Goal: Task Accomplishment & Management: Use online tool/utility

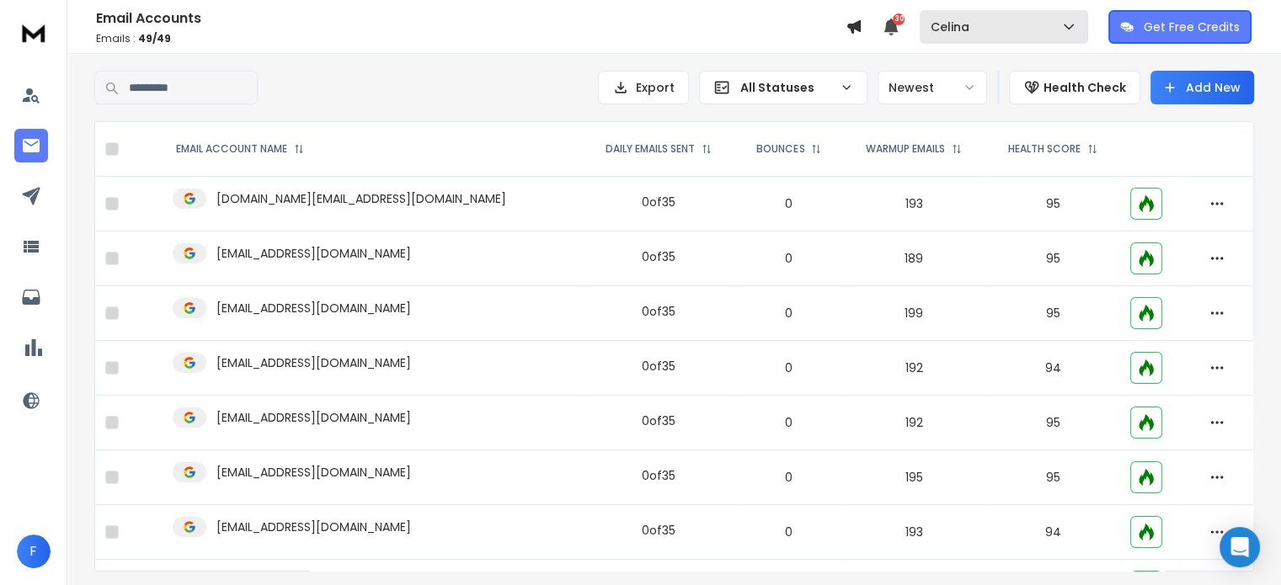
click at [973, 12] on button "Celina" at bounding box center [1004, 27] width 168 height 34
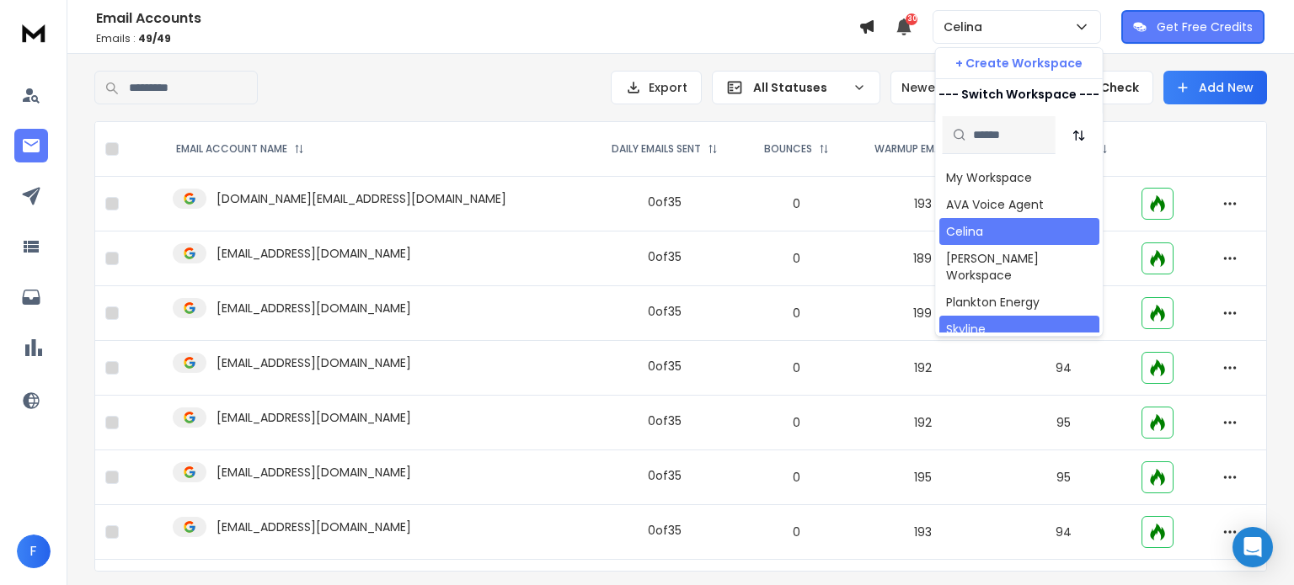
click at [987, 316] on div "Skyline" at bounding box center [1019, 329] width 160 height 27
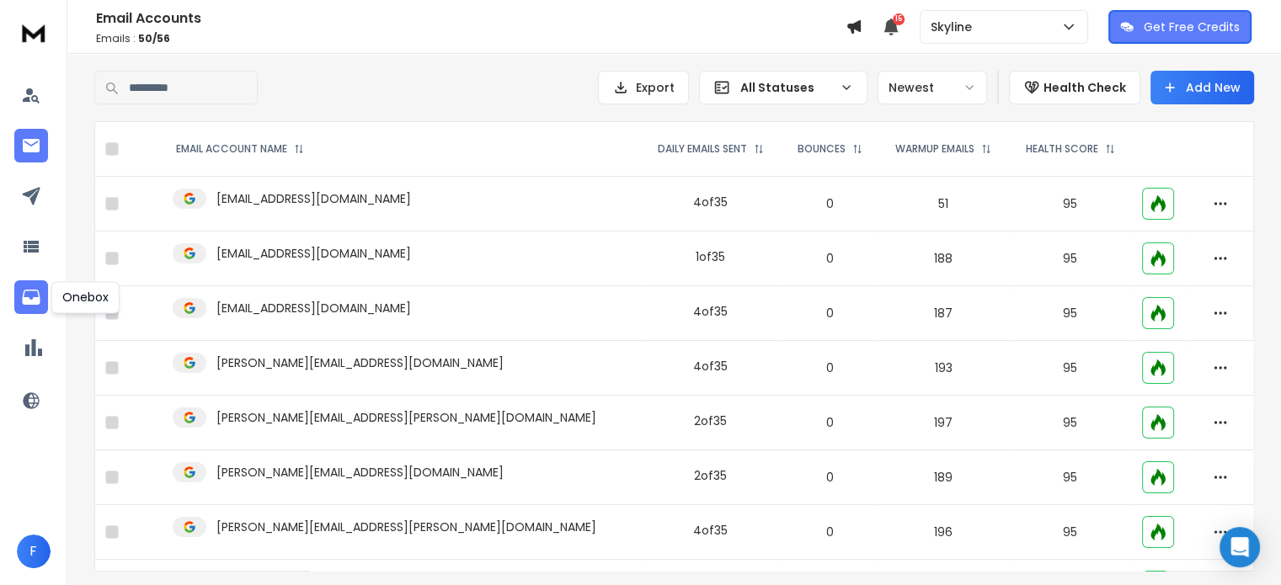
click at [32, 300] on icon at bounding box center [31, 297] width 18 height 15
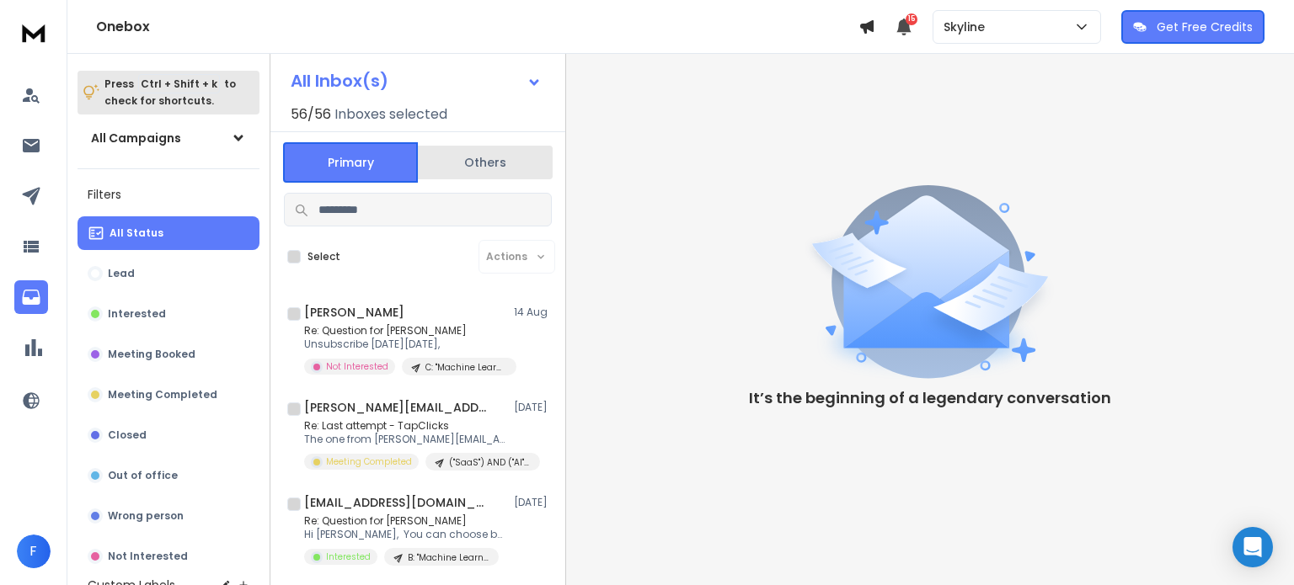
drag, startPoint x: 558, startPoint y: 313, endPoint x: 562, endPoint y: 343, distance: 30.6
click at [562, 343] on div "[PERSON_NAME] [DATE] Re: Question for [PERSON_NAME] [DATE][DATE], Not Intereste…" at bounding box center [417, 507] width 295 height 433
click at [635, 276] on div "It’s the beginning of a legendary conversation" at bounding box center [930, 303] width 728 height 498
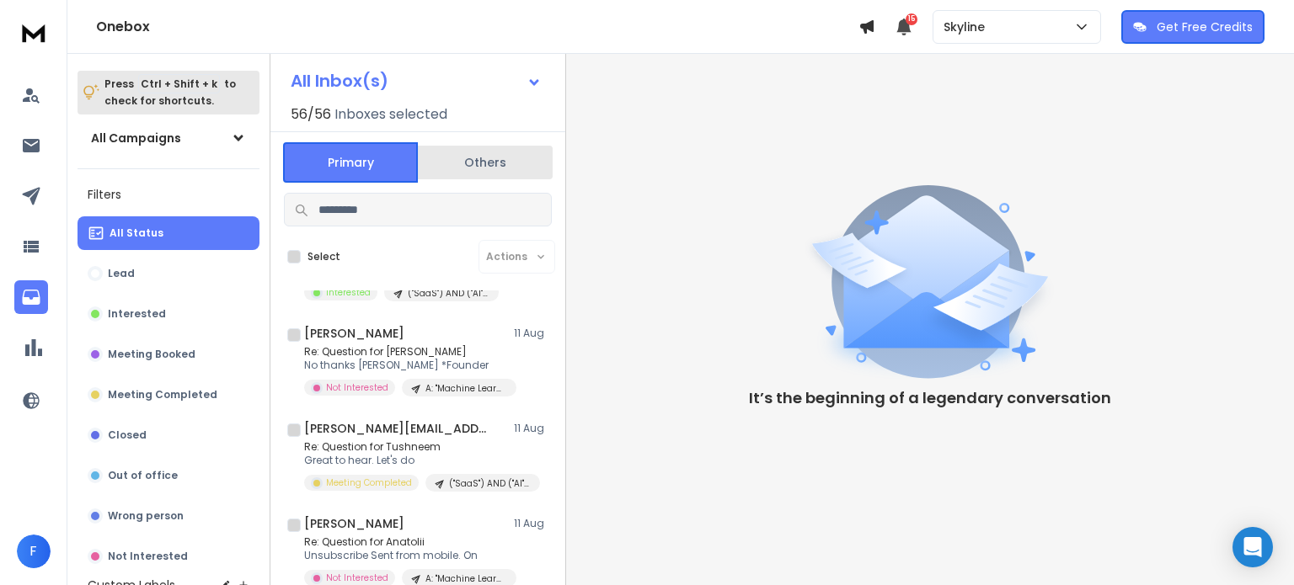
scroll to position [751, 0]
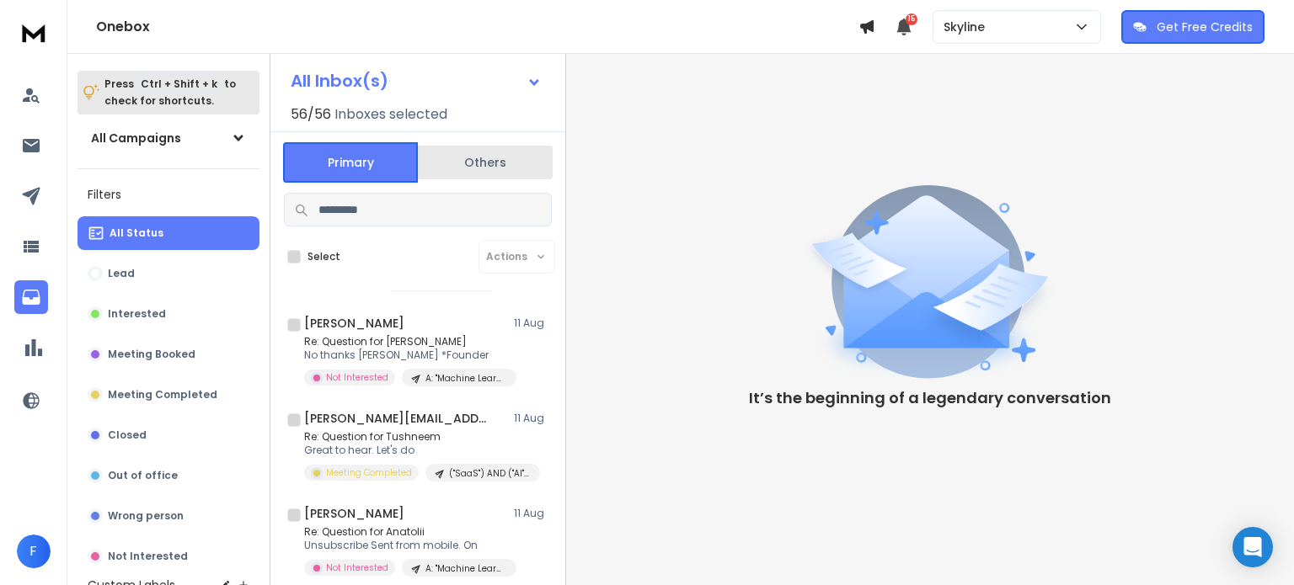
click at [368, 206] on input at bounding box center [418, 210] width 268 height 34
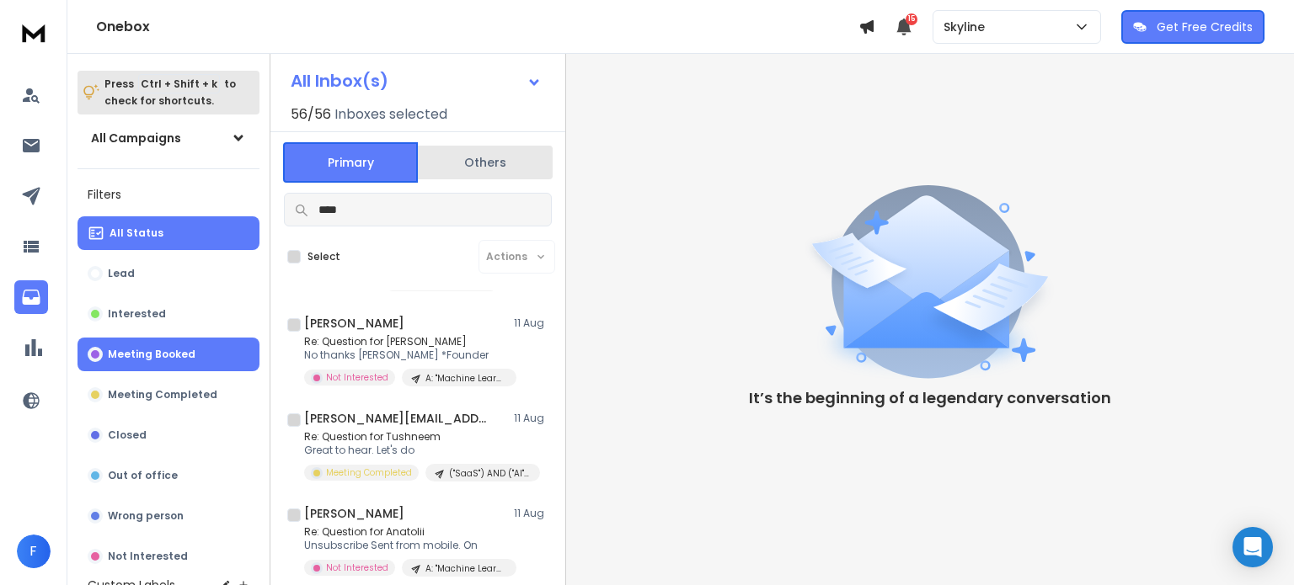
click at [153, 350] on p "Meeting Booked" at bounding box center [152, 354] width 88 height 13
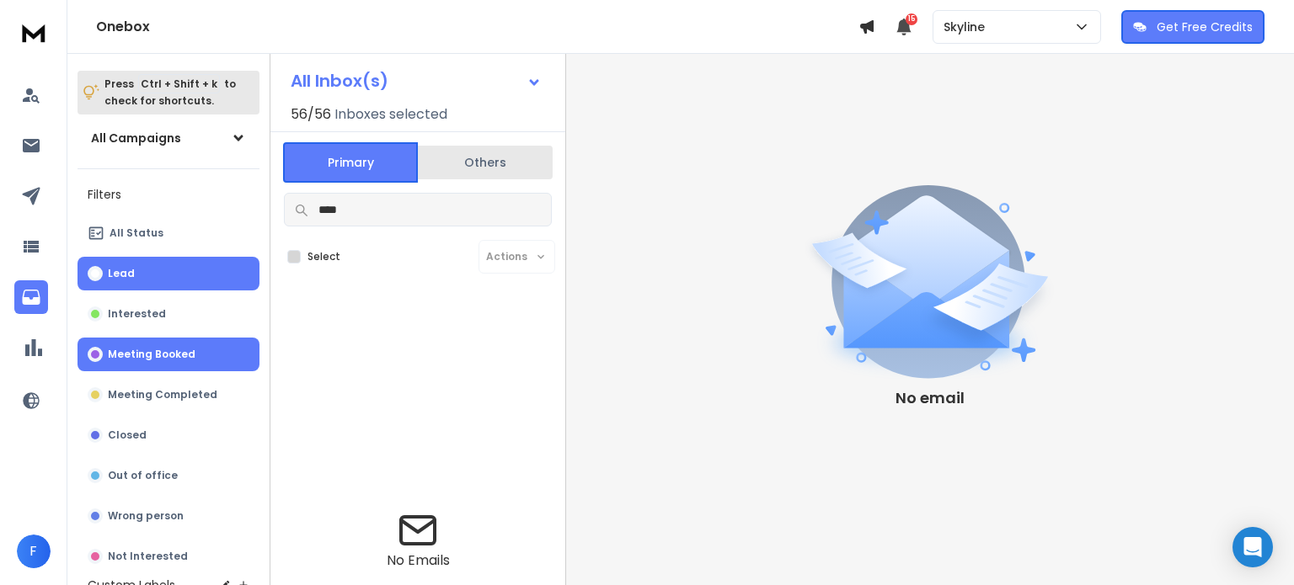
click at [146, 289] on button "Lead" at bounding box center [169, 274] width 182 height 34
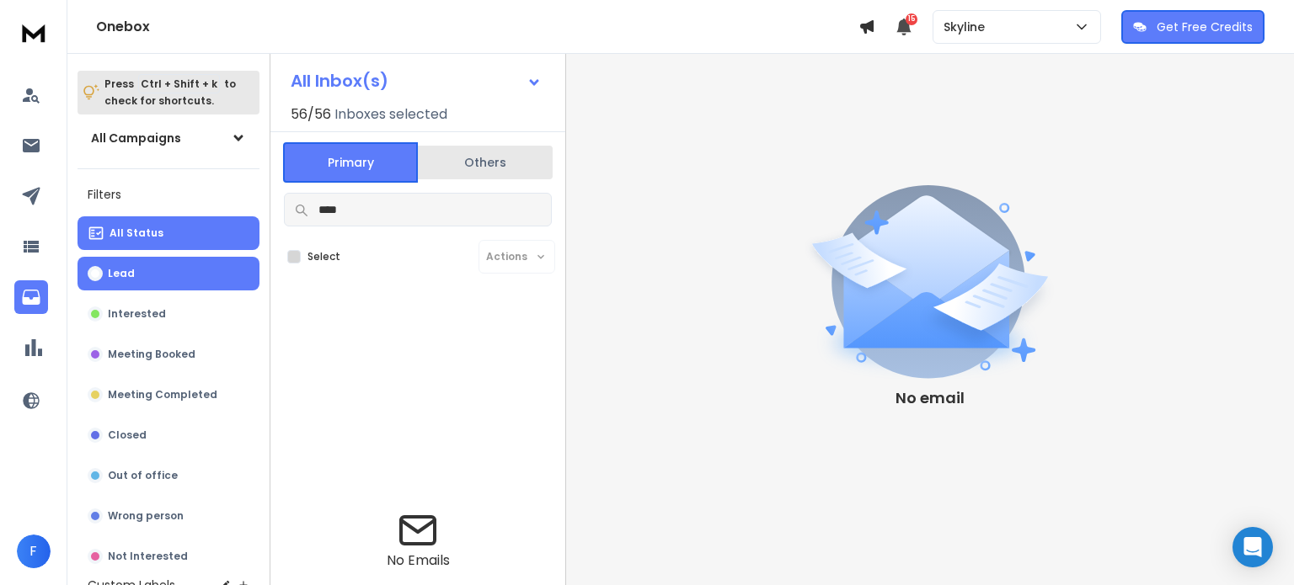
click at [170, 218] on button "All Status" at bounding box center [169, 234] width 182 height 34
click at [384, 206] on input "****" at bounding box center [418, 210] width 268 height 34
type input "*"
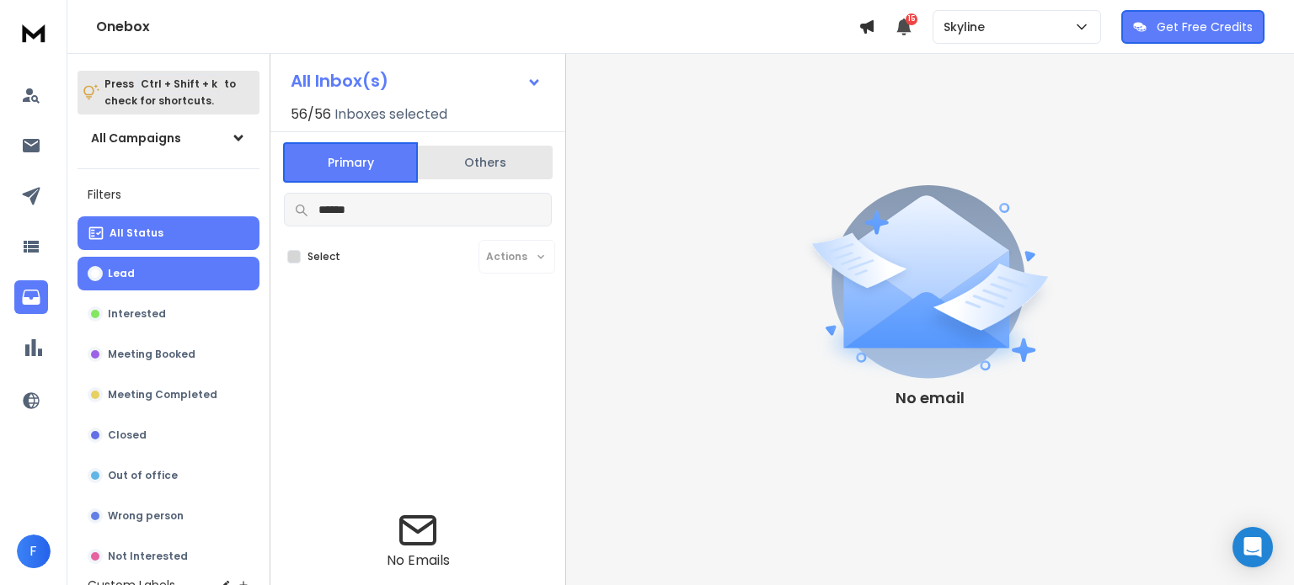
type input "******"
click at [188, 281] on button "Lead" at bounding box center [169, 274] width 182 height 34
click at [384, 217] on input "******" at bounding box center [418, 210] width 268 height 34
click at [165, 239] on button "All Status" at bounding box center [169, 234] width 182 height 34
